Goal: Task Accomplishment & Management: Manage account settings

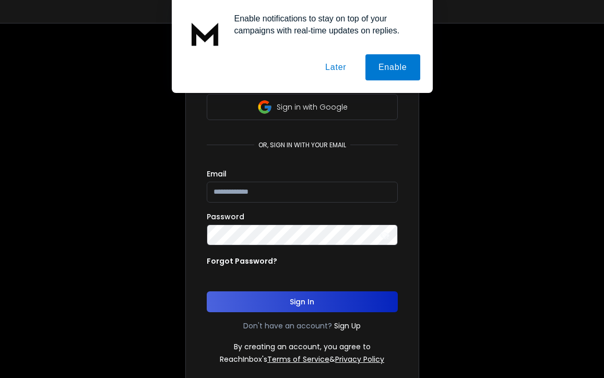
click at [238, 194] on input "email" at bounding box center [302, 192] width 191 height 21
paste input "**********"
drag, startPoint x: 301, startPoint y: 194, endPoint x: 395, endPoint y: 214, distance: 96.5
click at [424, 218] on div "**********" at bounding box center [302, 214] width 604 height 341
type input "**********"
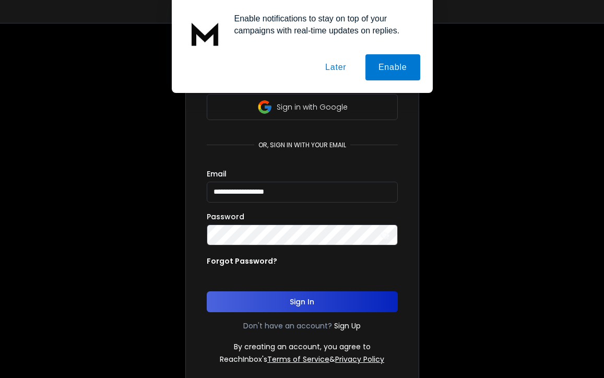
click at [298, 302] on button "Sign In" at bounding box center [302, 301] width 191 height 21
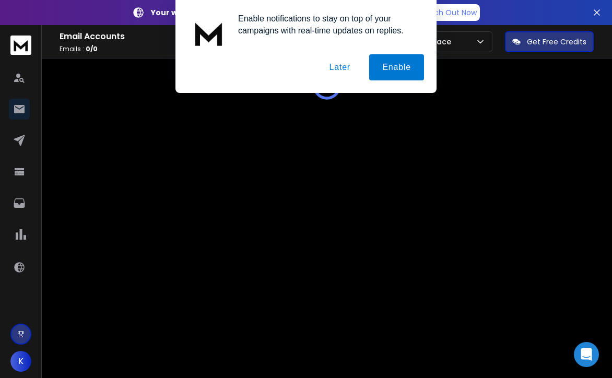
click at [351, 71] on button "Later" at bounding box center [339, 67] width 47 height 26
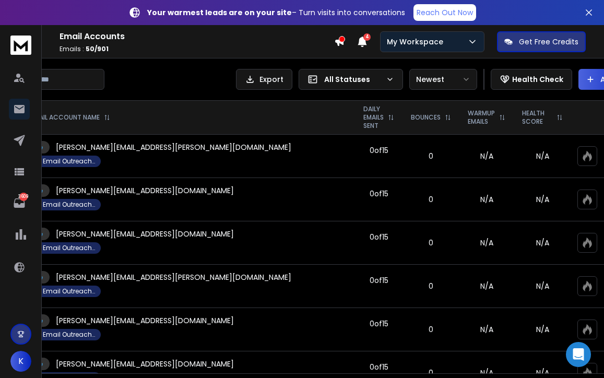
click at [421, 43] on p "My Workspace" at bounding box center [417, 42] width 61 height 10
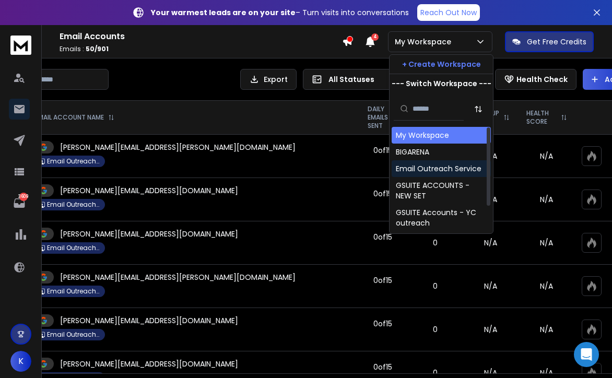
click at [424, 172] on div "Email Outreach Service" at bounding box center [439, 168] width 86 height 10
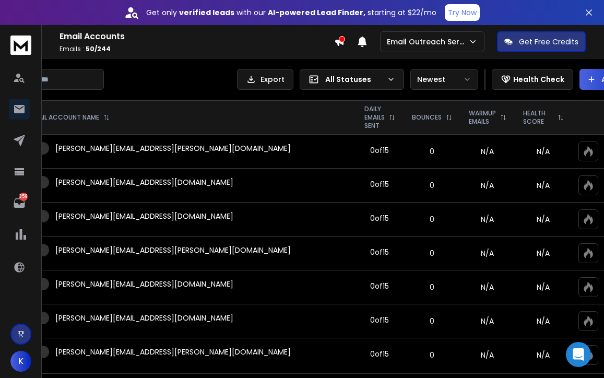
click at [580, 78] on button "Add New" at bounding box center [612, 79] width 64 height 21
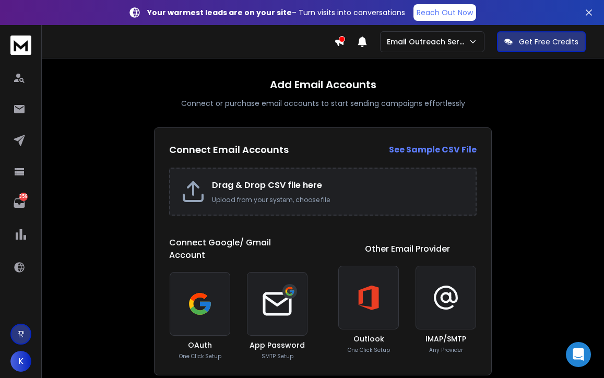
click at [196, 293] on icon at bounding box center [200, 303] width 26 height 31
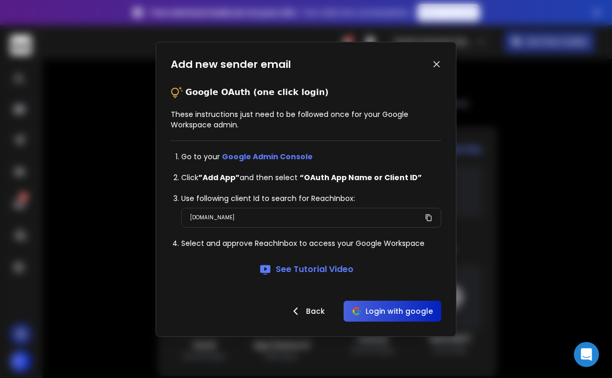
click at [358, 314] on icon at bounding box center [356, 313] width 6 height 3
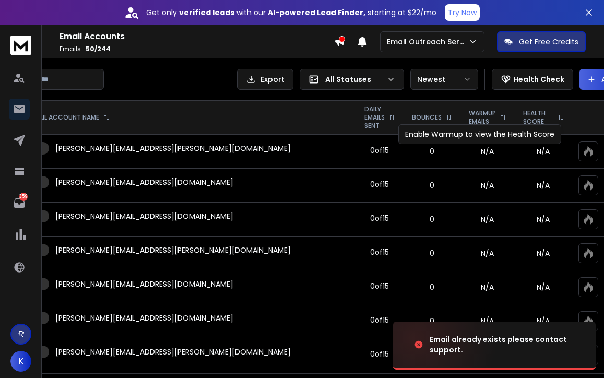
click at [580, 70] on button "Add New" at bounding box center [612, 79] width 64 height 21
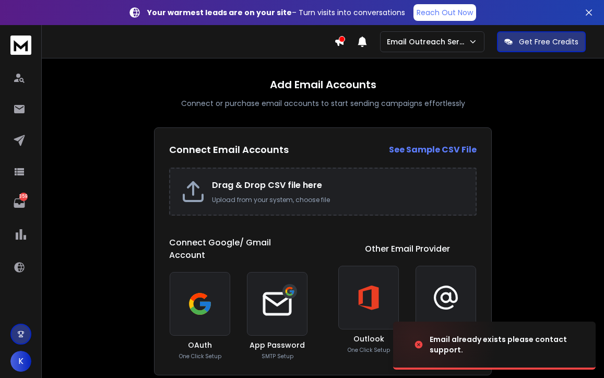
click at [193, 293] on icon at bounding box center [200, 304] width 22 height 22
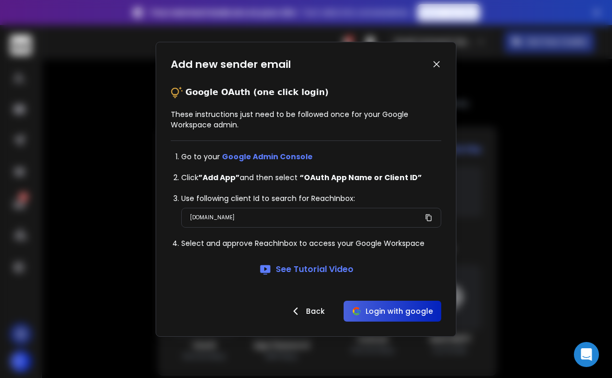
click at [376, 308] on button "Login with google" at bounding box center [393, 311] width 98 height 21
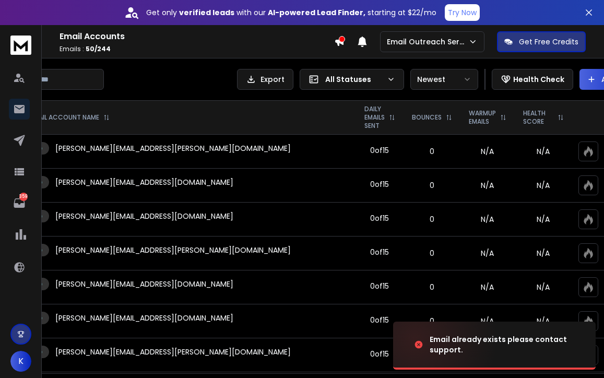
click at [580, 84] on button "Add New" at bounding box center [612, 79] width 64 height 21
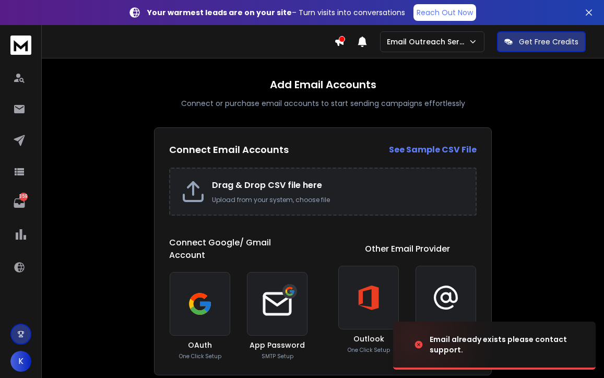
click at [187, 293] on div at bounding box center [200, 304] width 61 height 64
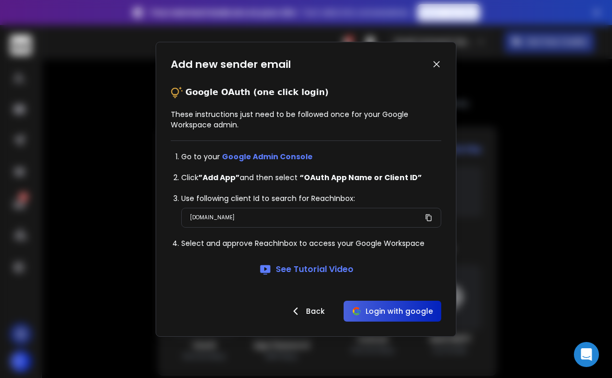
click at [398, 313] on button "Login with google" at bounding box center [393, 311] width 98 height 21
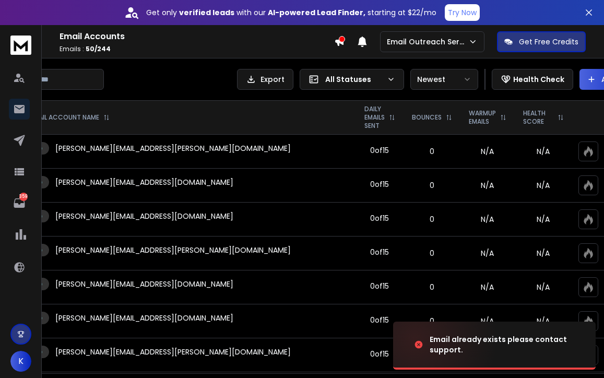
click at [580, 80] on button "Add New" at bounding box center [612, 79] width 64 height 21
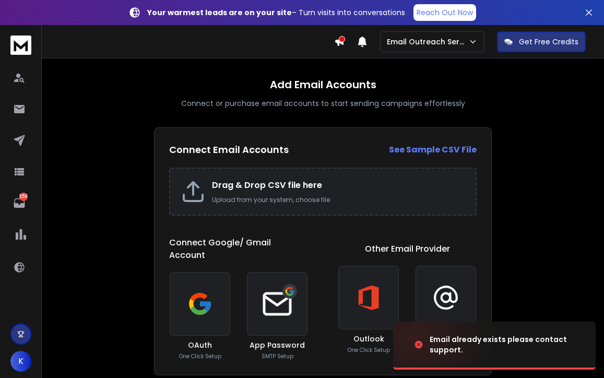
click at [219, 287] on div at bounding box center [200, 304] width 61 height 64
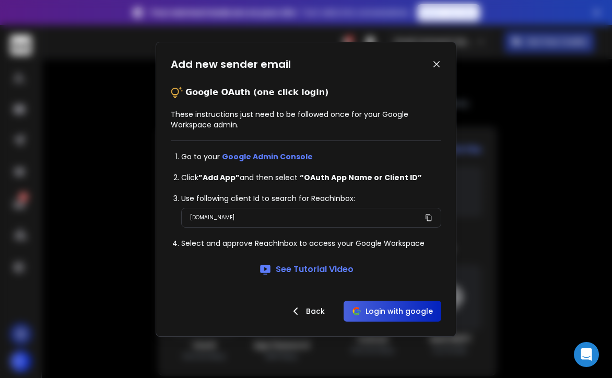
click at [386, 304] on button "Login with google" at bounding box center [393, 311] width 98 height 21
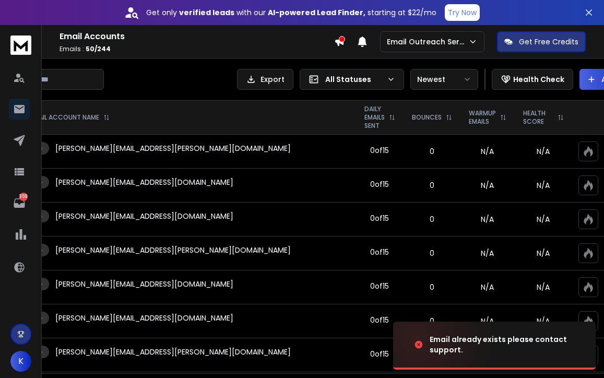
click at [580, 87] on button "Add New" at bounding box center [612, 79] width 64 height 21
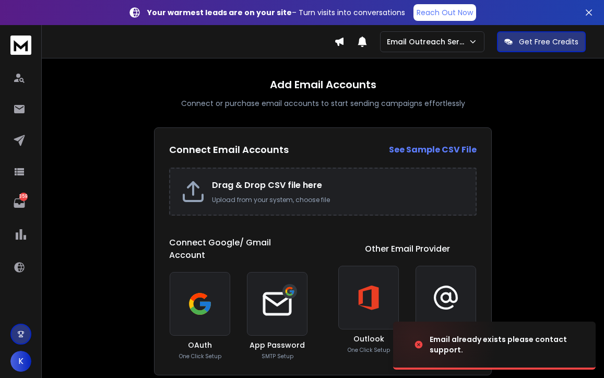
click at [545, 83] on div "Add Email Accounts Connect or purchase email accounts to start sending campaign…" at bounding box center [323, 92] width 562 height 31
click at [194, 301] on icon at bounding box center [200, 303] width 26 height 31
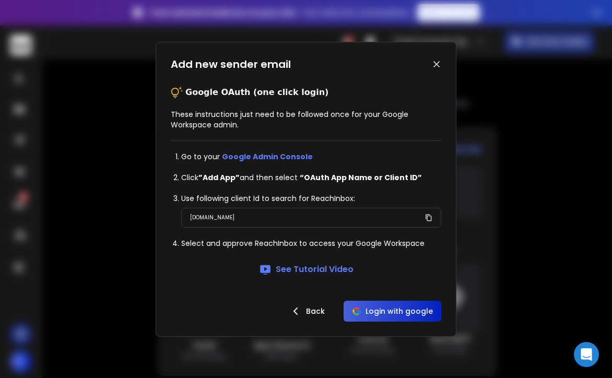
click at [398, 310] on button "Login with google" at bounding box center [393, 311] width 98 height 21
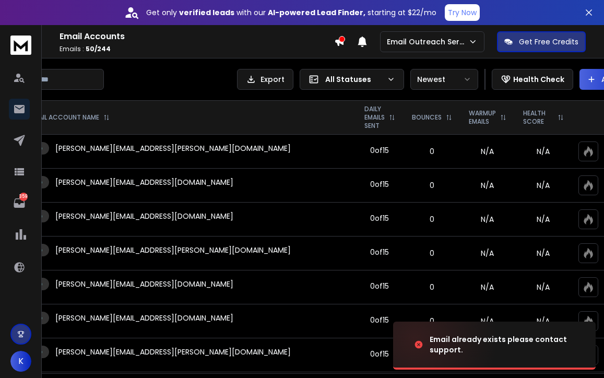
click at [580, 84] on button "Add New" at bounding box center [612, 79] width 64 height 21
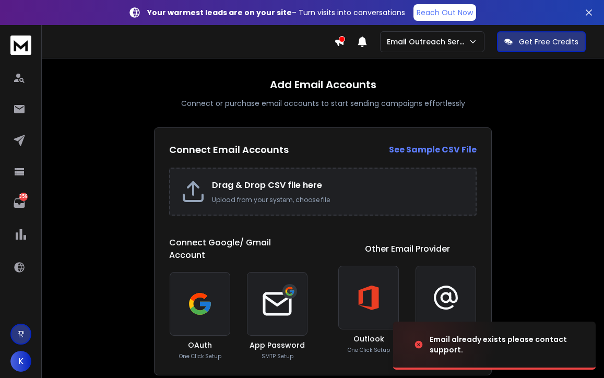
click at [197, 288] on icon at bounding box center [200, 303] width 26 height 31
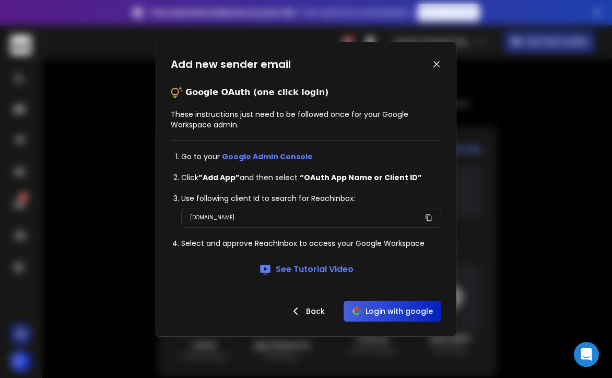
click at [372, 313] on button "Login with google" at bounding box center [393, 311] width 98 height 21
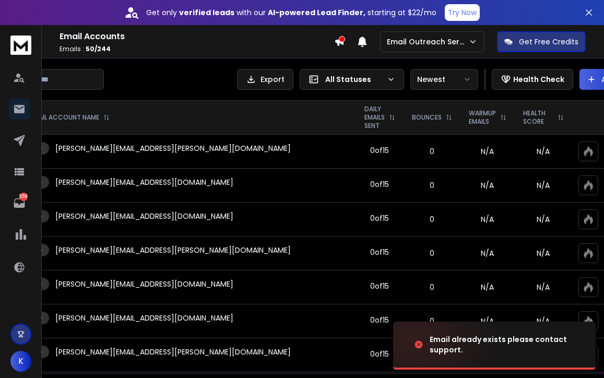
click at [588, 79] on icon at bounding box center [591, 79] width 6 height 6
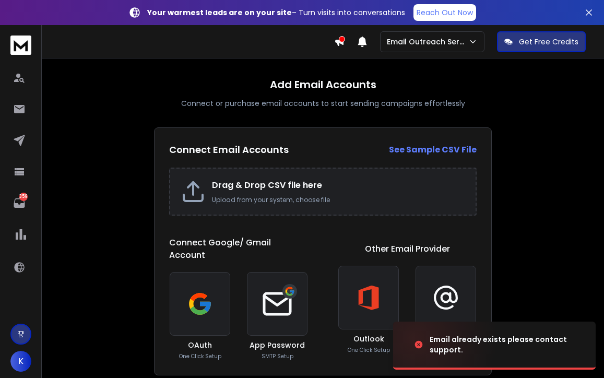
click at [197, 293] on icon at bounding box center [199, 297] width 17 height 8
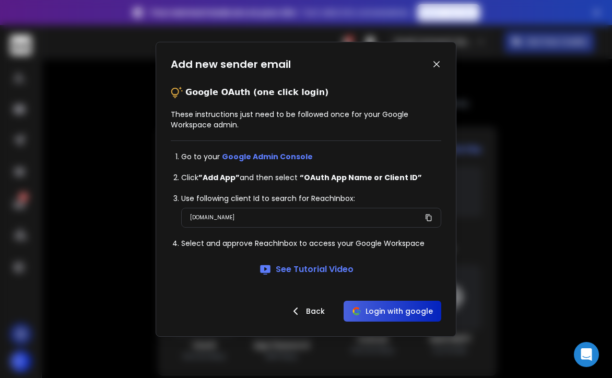
click at [394, 311] on button "Login with google" at bounding box center [393, 311] width 98 height 21
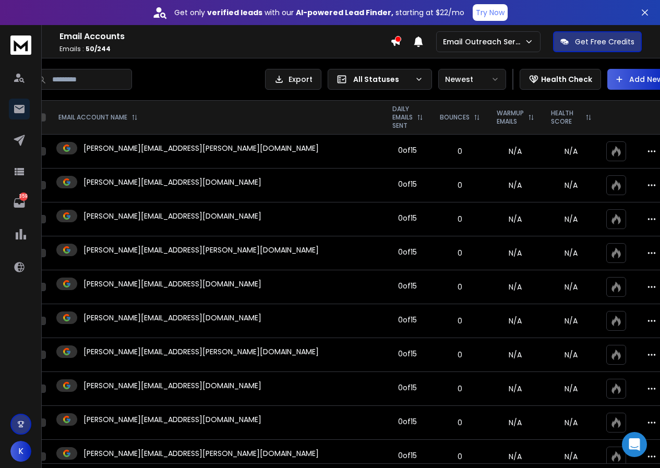
click at [611, 84] on button "Add New" at bounding box center [640, 79] width 64 height 21
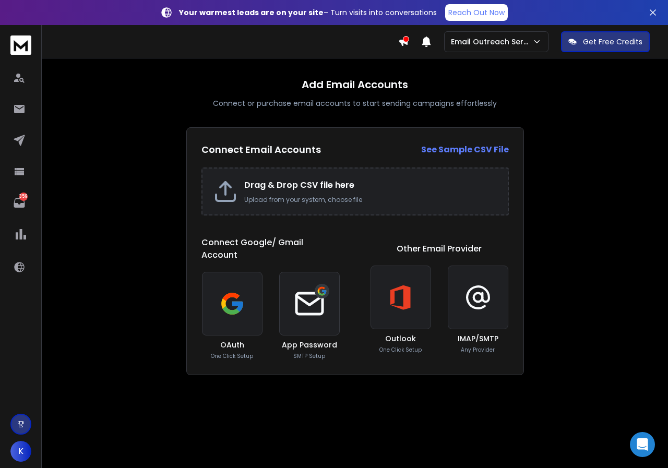
click at [232, 296] on icon at bounding box center [232, 303] width 26 height 31
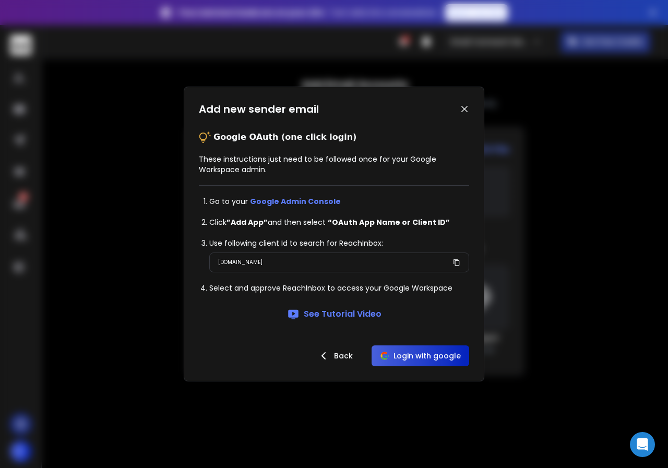
click at [400, 355] on button "Login with google" at bounding box center [421, 356] width 98 height 21
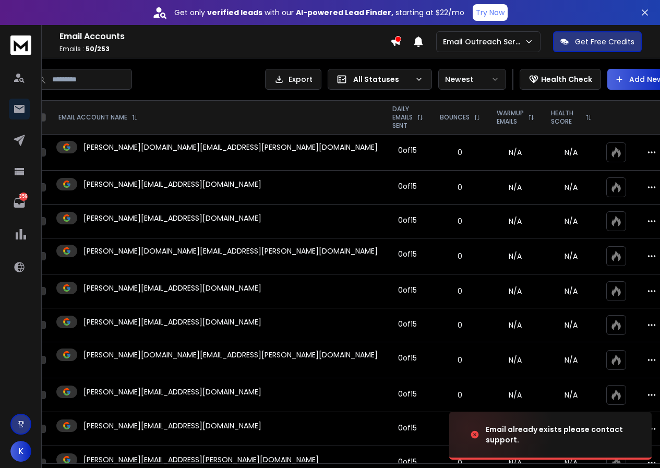
click at [608, 83] on button "Add New" at bounding box center [640, 79] width 64 height 21
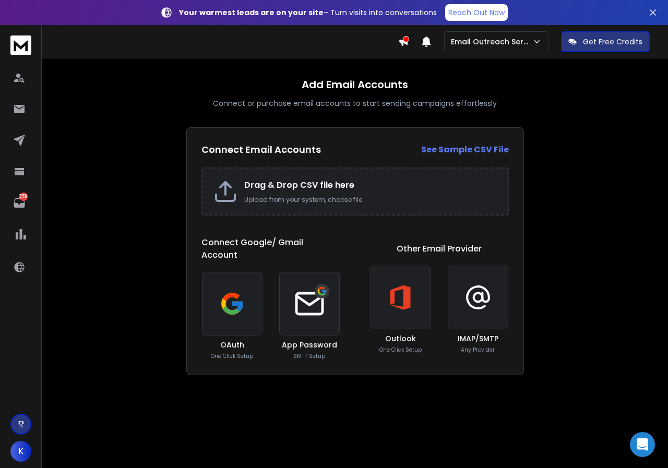
click at [240, 301] on icon at bounding box center [232, 303] width 26 height 31
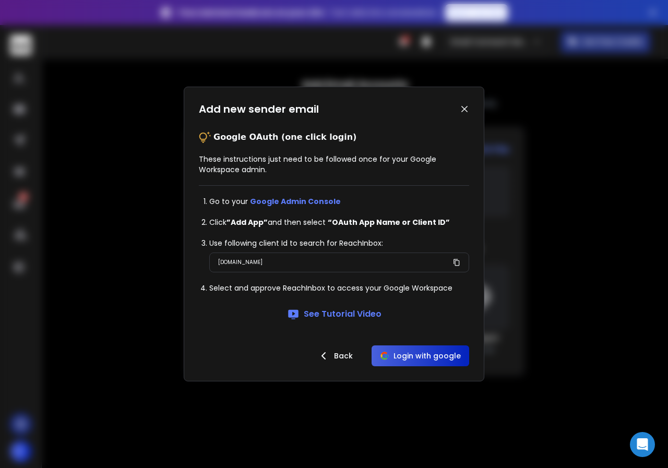
click at [414, 354] on button "Login with google" at bounding box center [421, 356] width 98 height 21
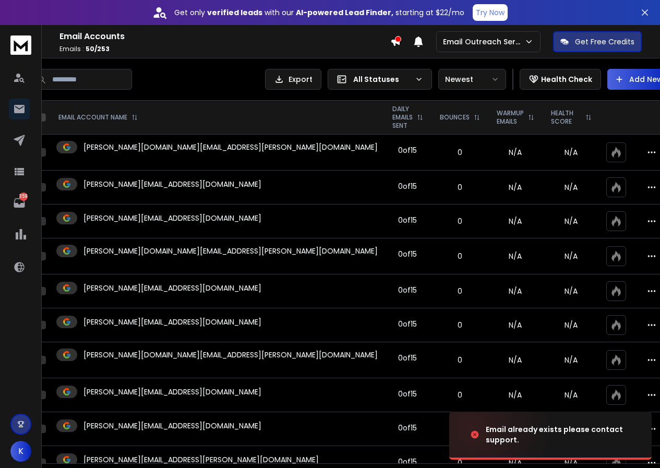
click at [618, 87] on button "Add New" at bounding box center [640, 79] width 64 height 21
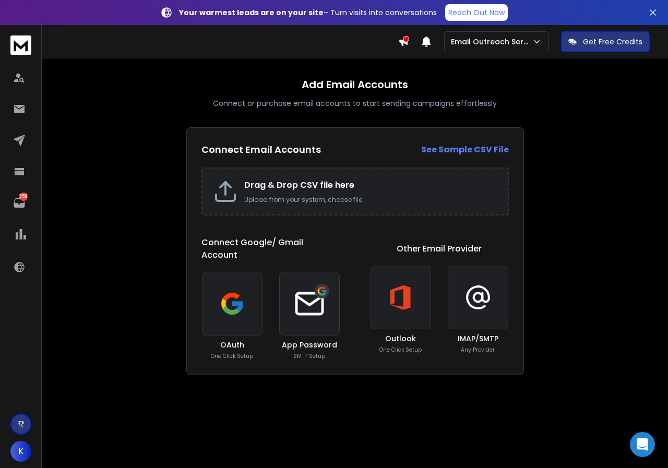
click at [231, 318] on div at bounding box center [232, 304] width 61 height 64
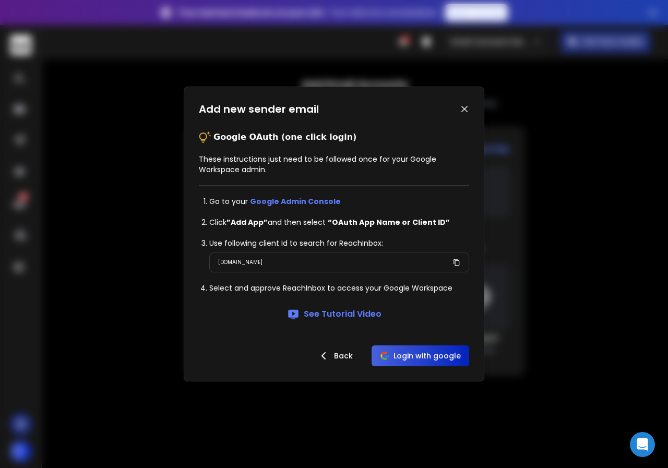
click at [392, 348] on button "Login with google" at bounding box center [421, 356] width 98 height 21
